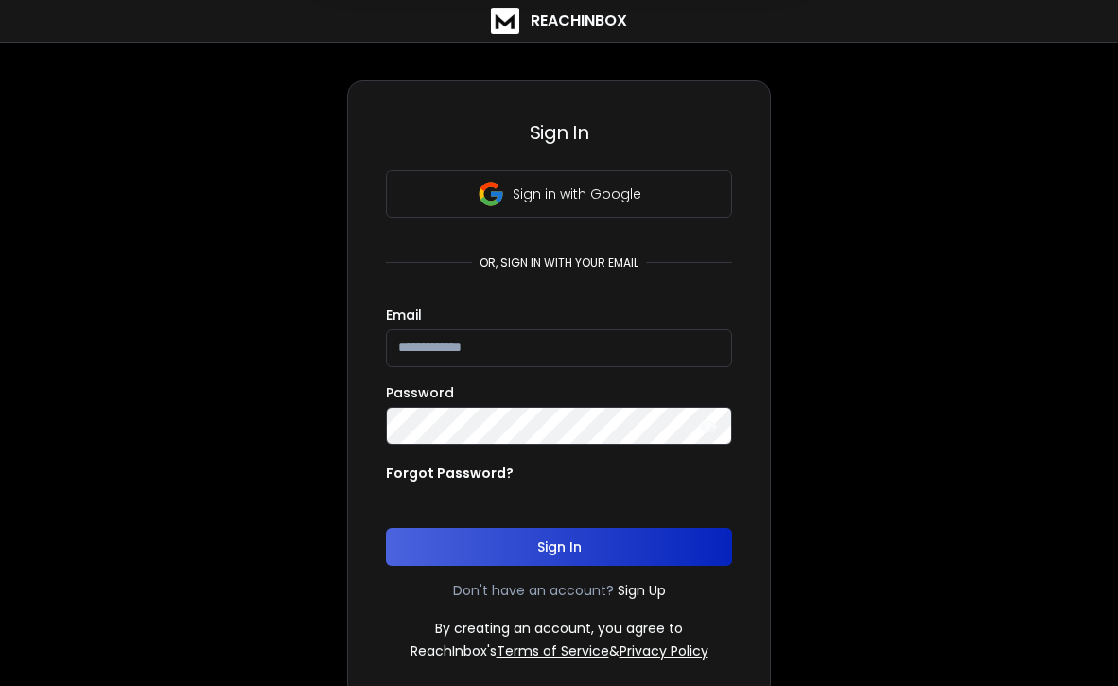
click at [642, 125] on button "Later" at bounding box center [619, 121] width 85 height 47
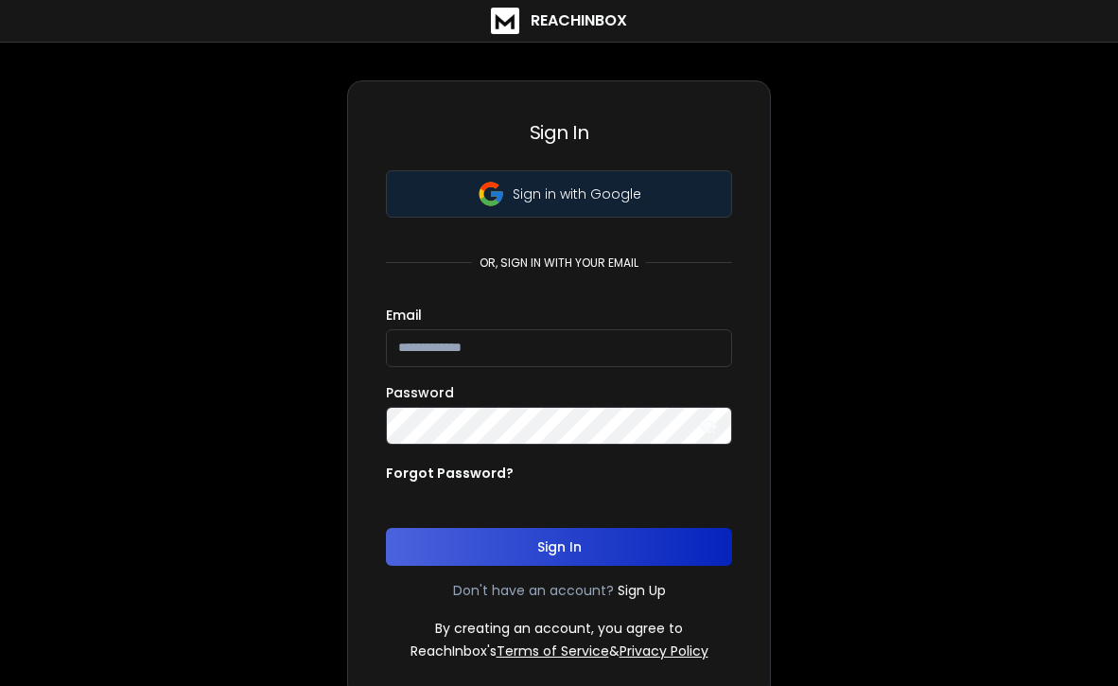
click at [624, 174] on button "Sign in with Google" at bounding box center [559, 193] width 346 height 47
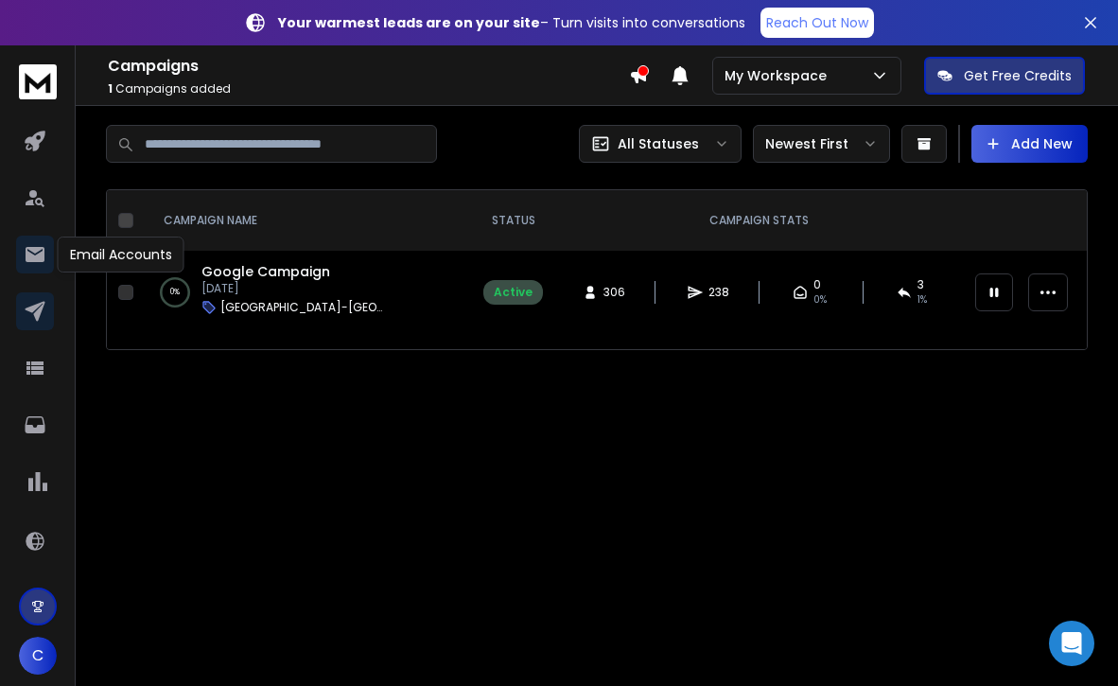
click at [37, 259] on icon at bounding box center [35, 254] width 19 height 15
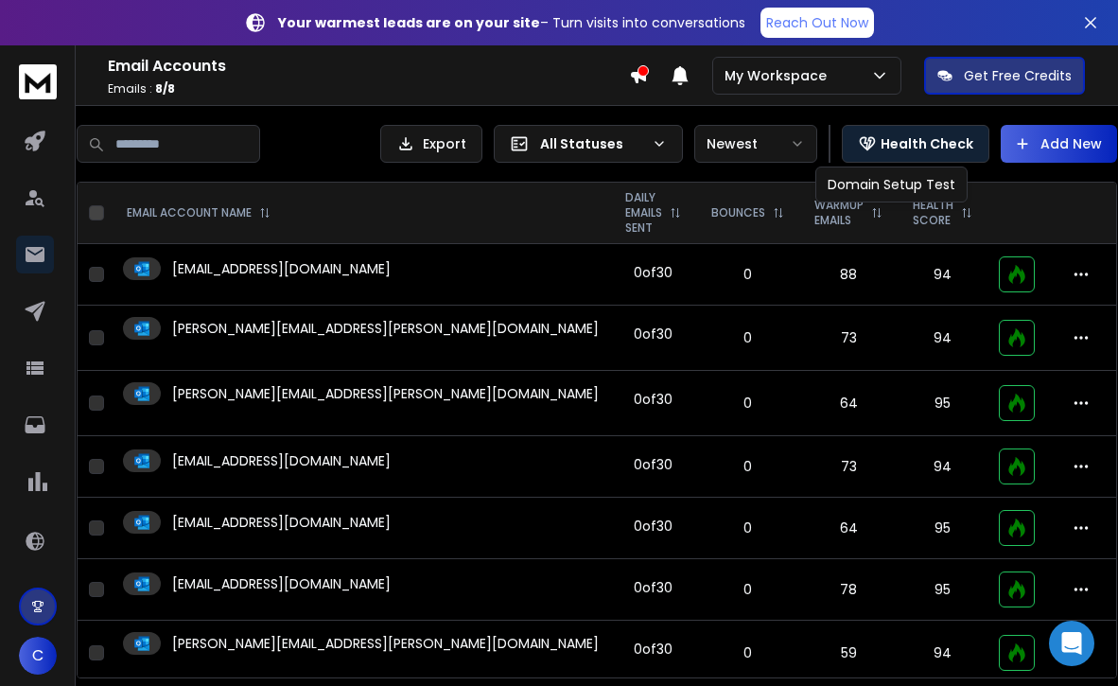
click at [892, 140] on p "Health Check" at bounding box center [926, 143] width 93 height 19
click at [42, 307] on icon at bounding box center [35, 311] width 20 height 20
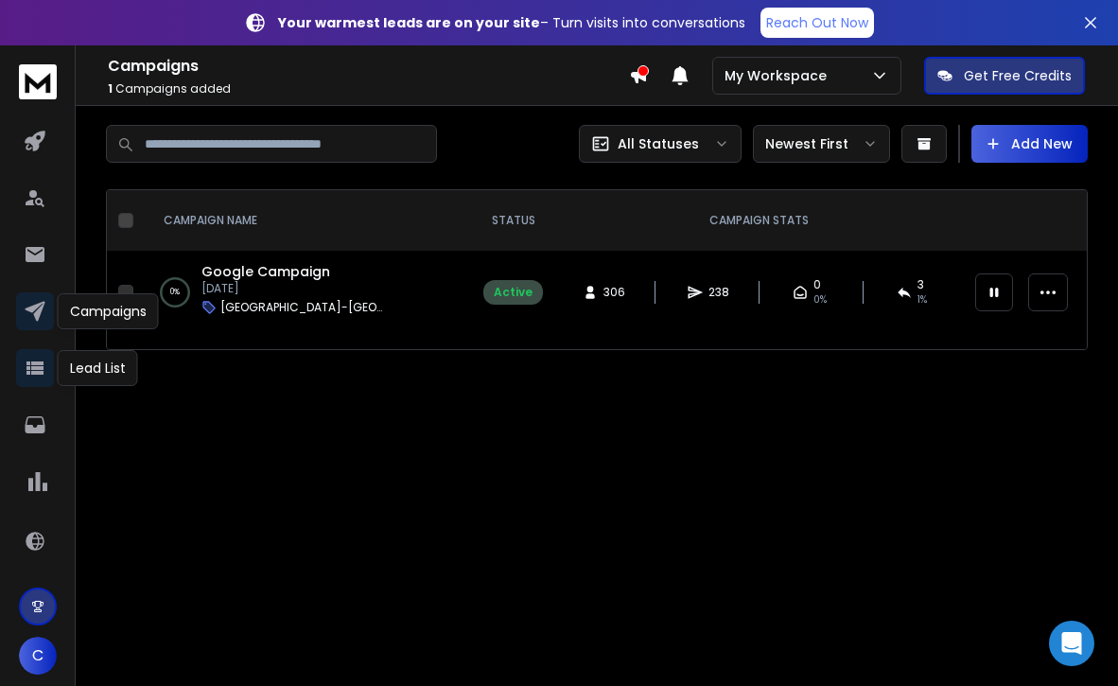
click at [41, 370] on icon at bounding box center [35, 367] width 23 height 23
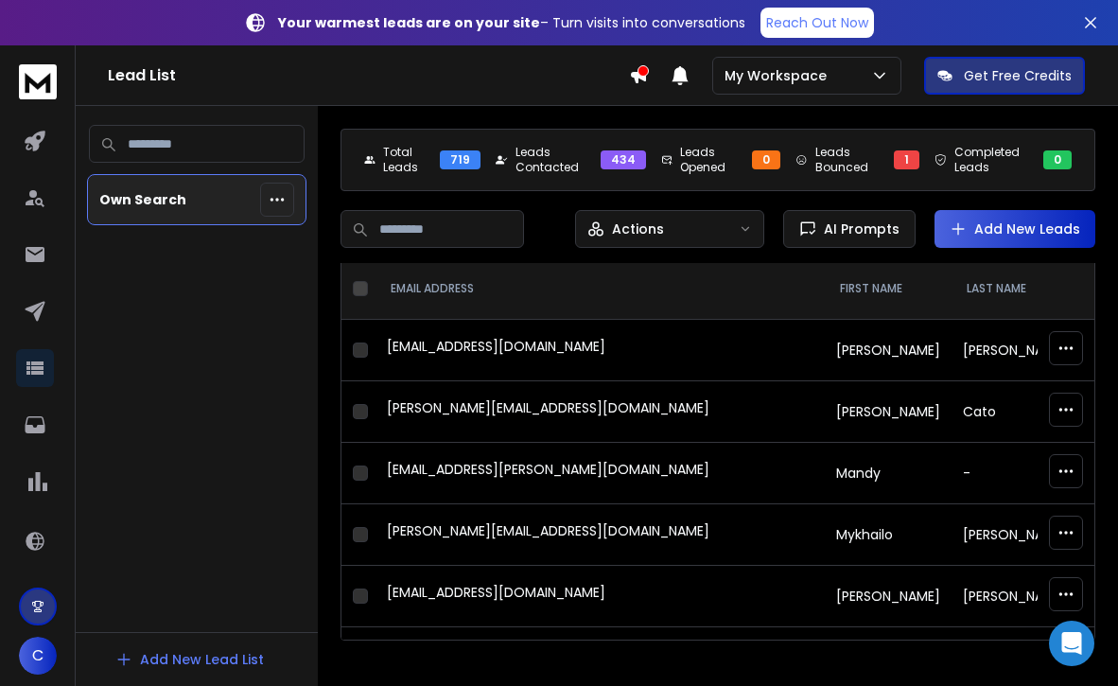
click at [12, 235] on div "C" at bounding box center [38, 369] width 76 height 648
click at [28, 259] on icon at bounding box center [35, 254] width 19 height 15
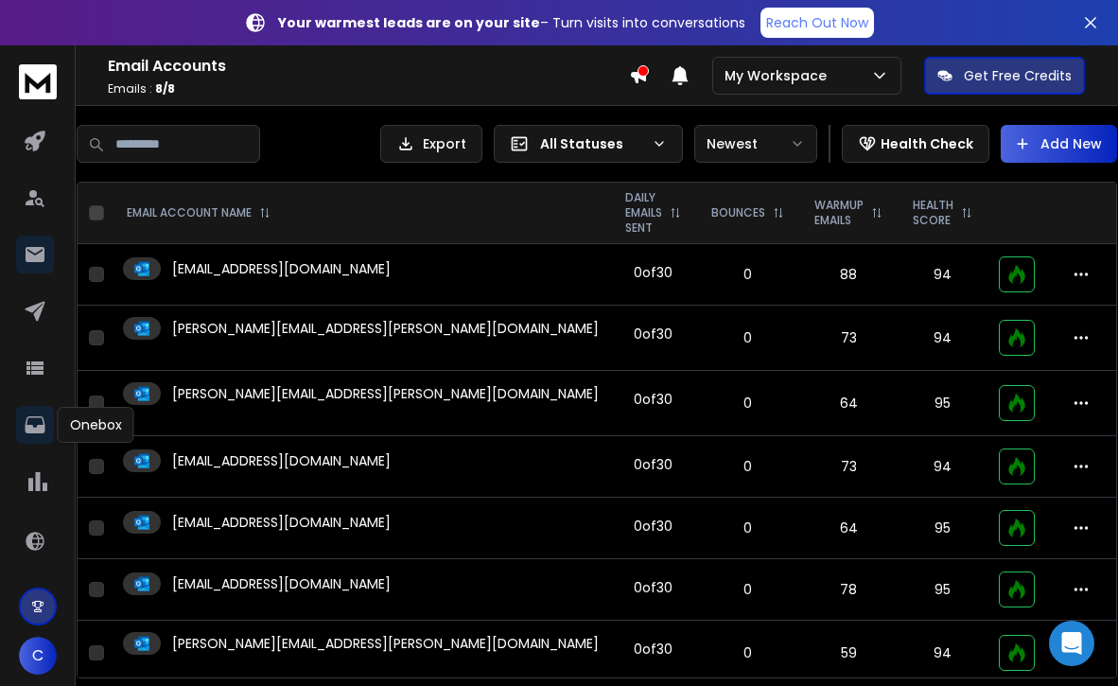
click at [40, 424] on icon at bounding box center [35, 424] width 23 height 23
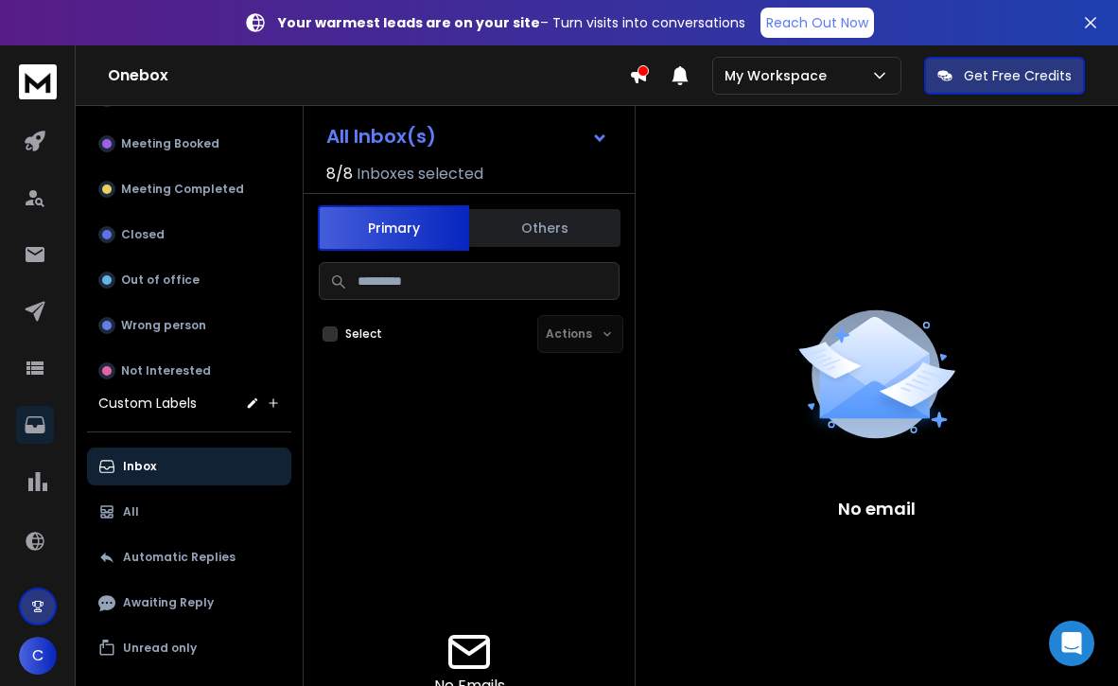
scroll to position [402, 0]
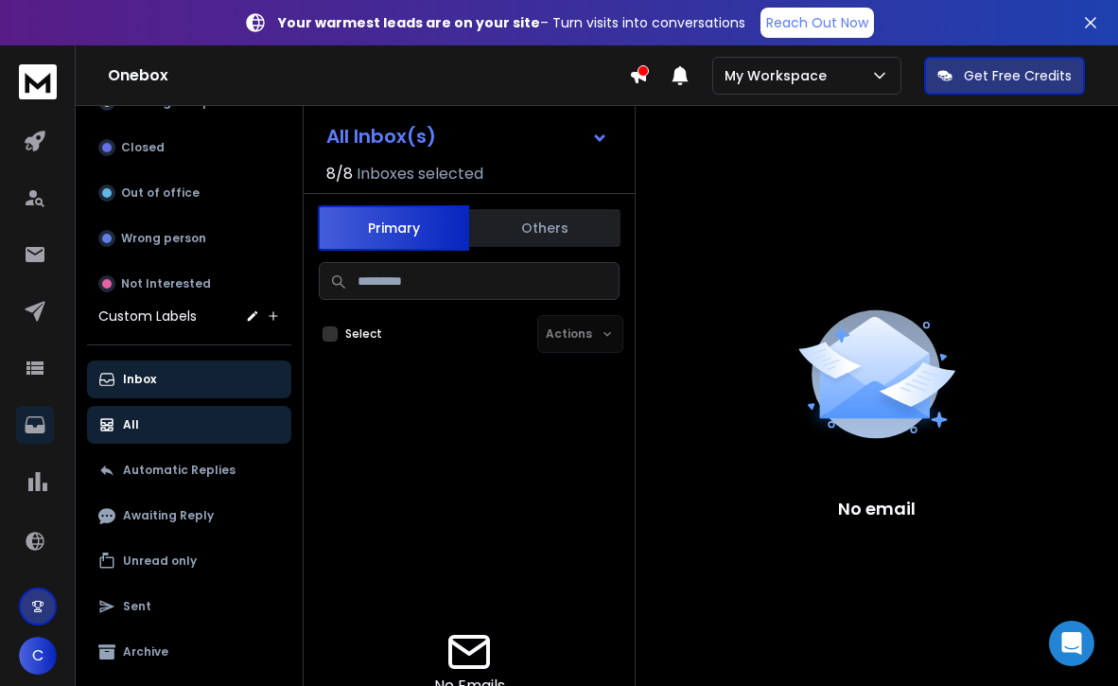
click at [201, 421] on button "All" at bounding box center [189, 425] width 204 height 38
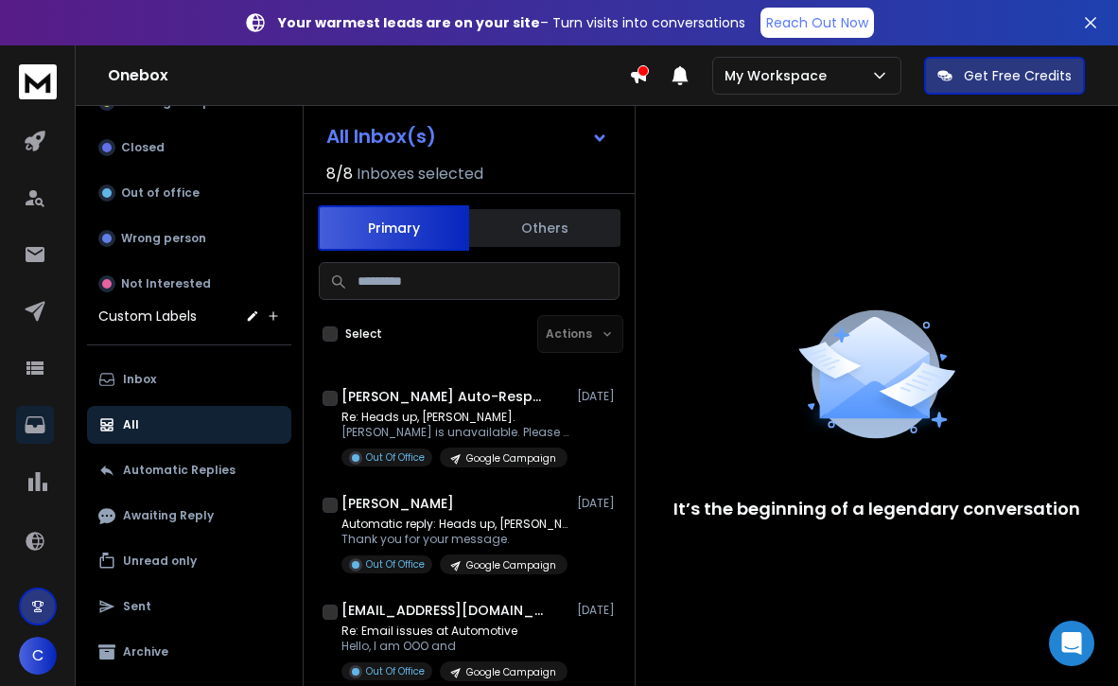
click at [540, 223] on button "Others" at bounding box center [544, 228] width 151 height 42
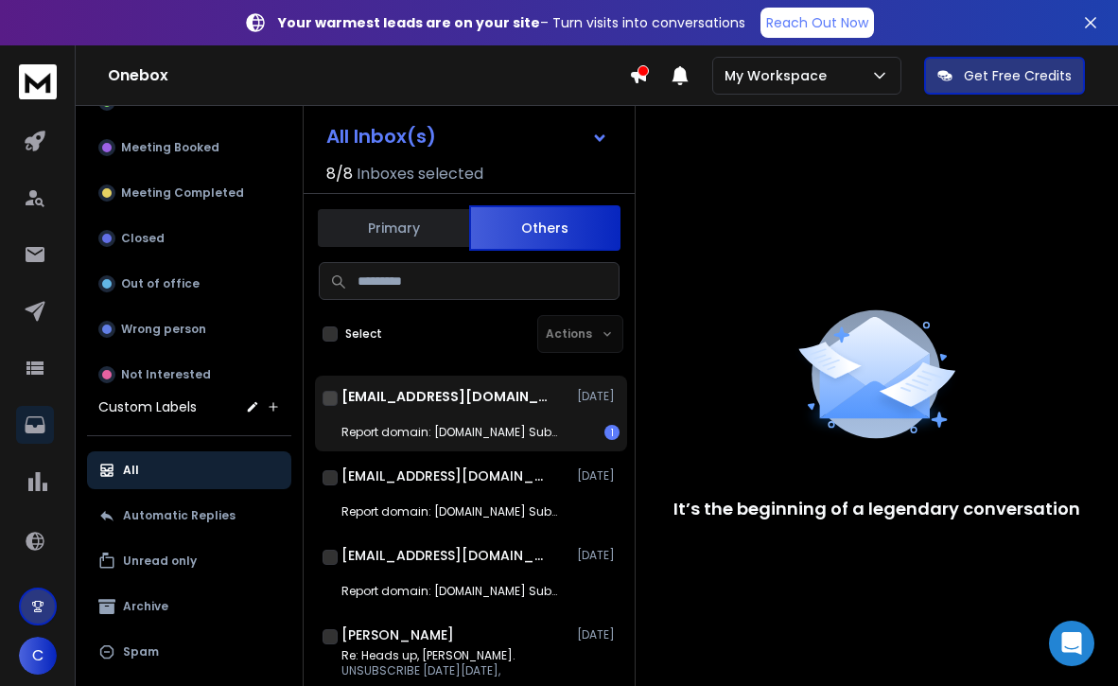
click at [495, 391] on h1 "[EMAIL_ADDRESS][DOMAIN_NAME]" at bounding box center [445, 396] width 208 height 19
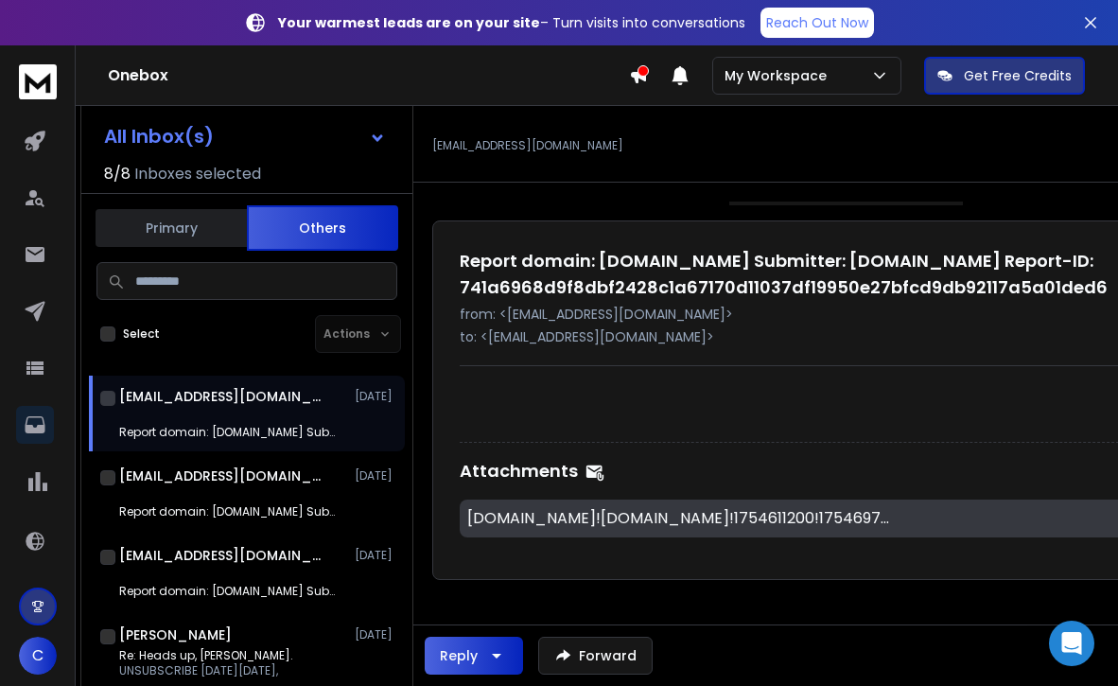
scroll to position [53, 0]
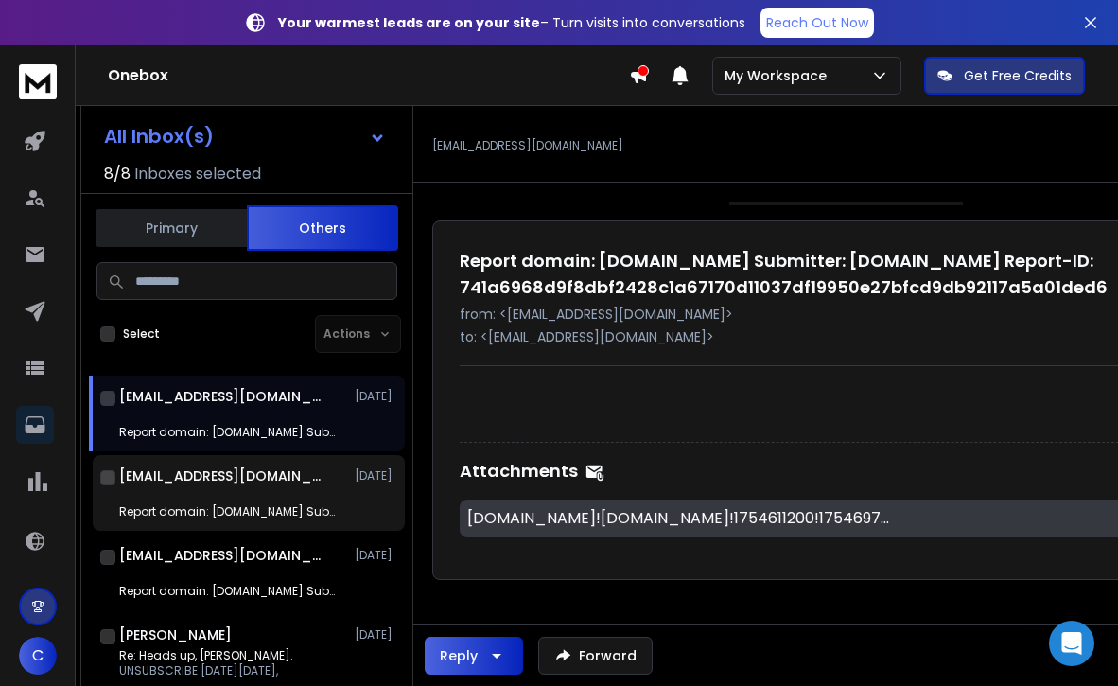
click at [321, 502] on div "Report domain: [DOMAIN_NAME] Submitter: [DOMAIN_NAME]" at bounding box center [258, 504] width 278 height 30
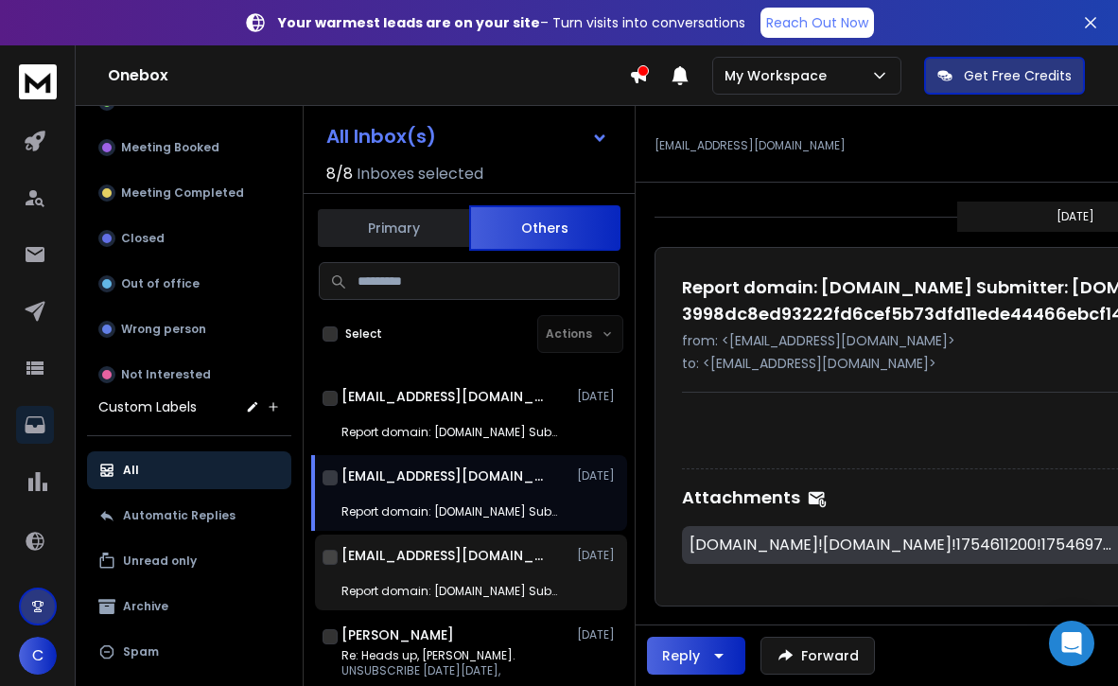
click at [474, 559] on h1 "[EMAIL_ADDRESS][DOMAIN_NAME]" at bounding box center [445, 555] width 208 height 19
